Goal: Information Seeking & Learning: Check status

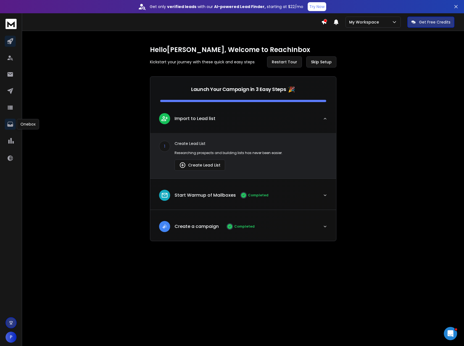
click at [11, 121] on icon at bounding box center [10, 124] width 7 height 7
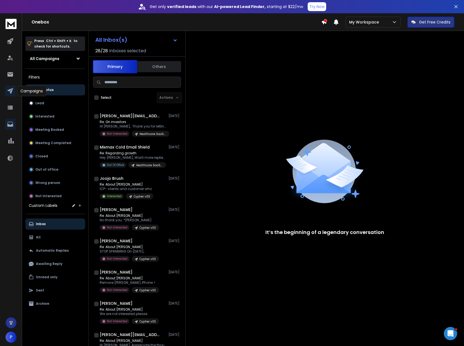
click at [10, 90] on icon at bounding box center [10, 91] width 6 height 6
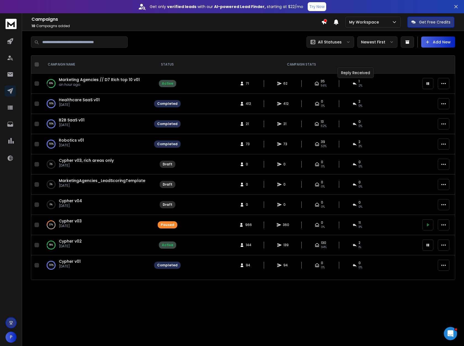
click at [359, 81] on p "1 2 %" at bounding box center [362, 83] width 6 height 9
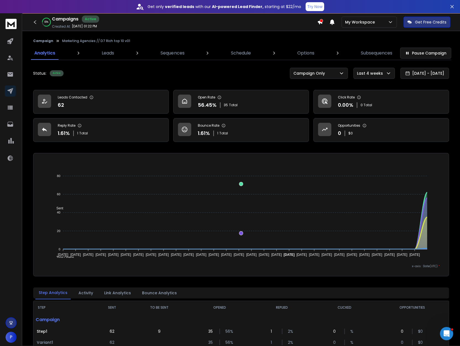
scroll to position [12, 0]
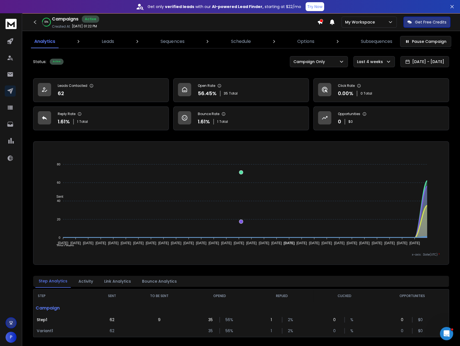
click at [81, 283] on button "Activity" at bounding box center [85, 281] width 21 height 12
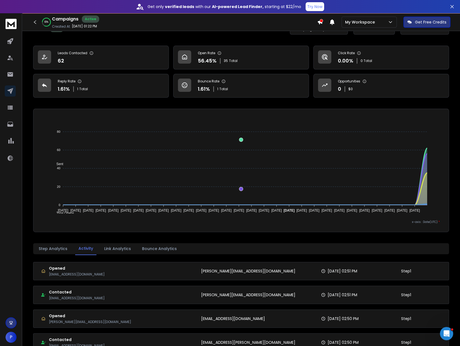
scroll to position [0, 0]
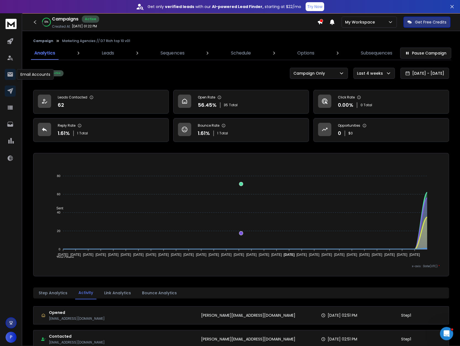
click at [8, 77] on icon at bounding box center [10, 74] width 7 height 7
